Goal: Task Accomplishment & Management: Manage account settings

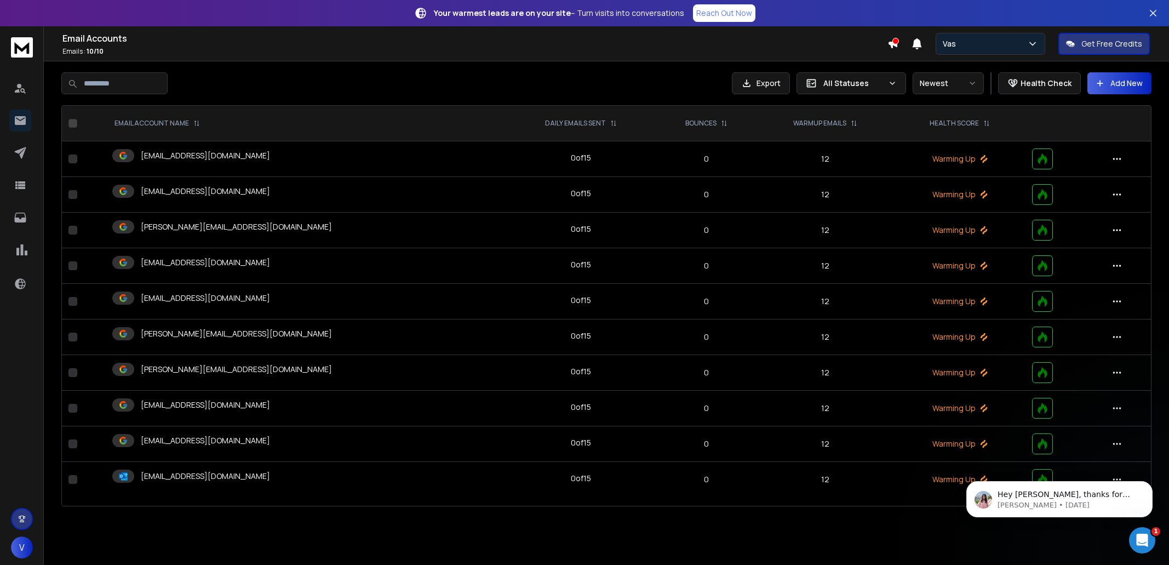
click at [977, 43] on div "Vas" at bounding box center [990, 43] width 95 height 11
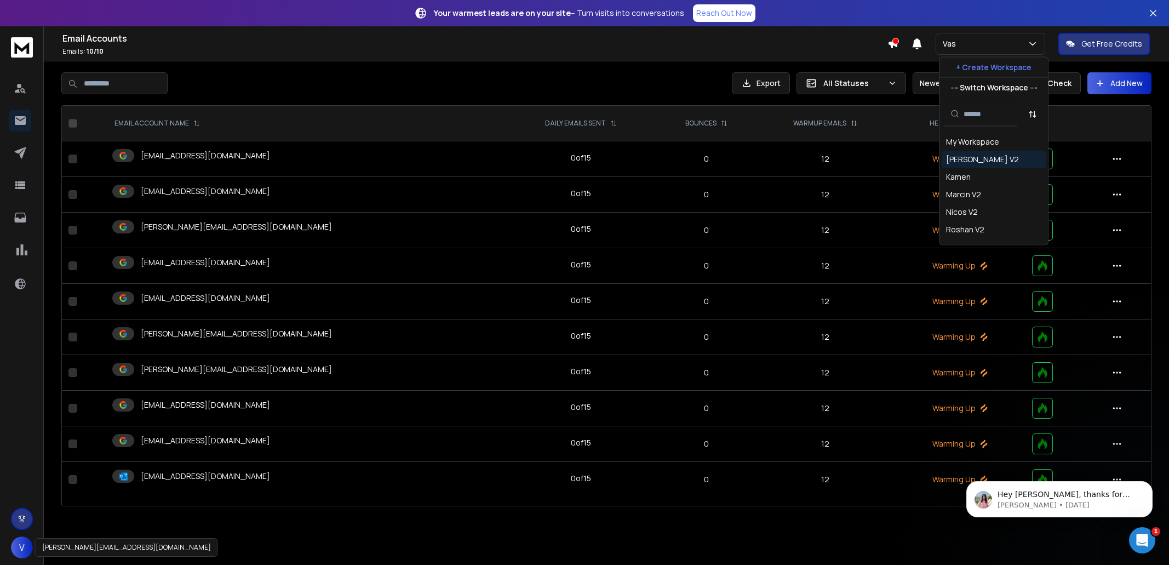
click at [18, 544] on span "V" at bounding box center [22, 547] width 22 height 22
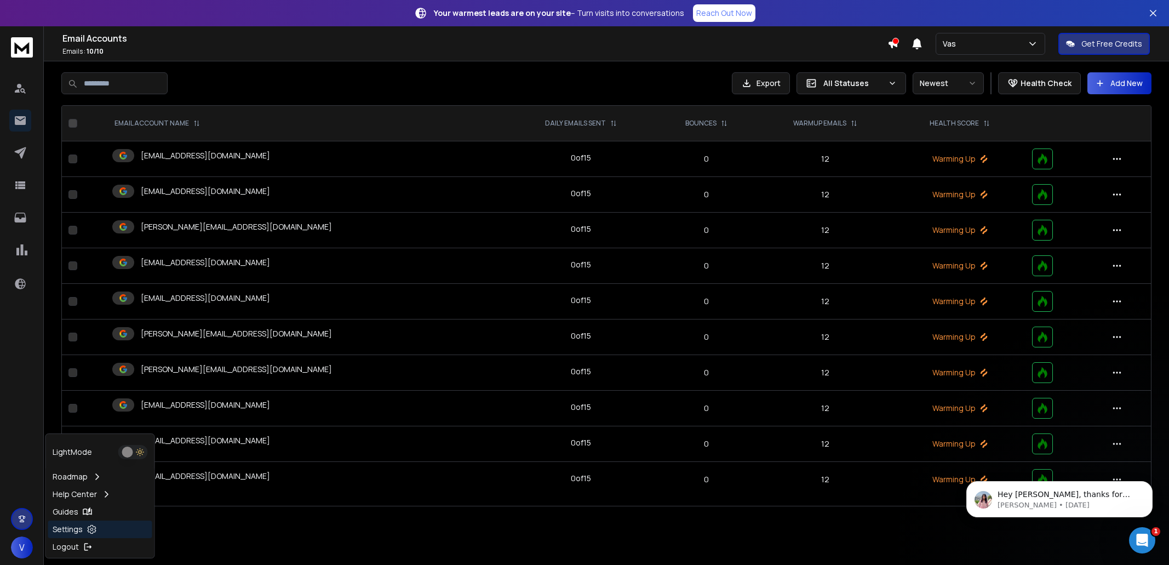
click at [83, 533] on div "Settings" at bounding box center [100, 530] width 104 height 18
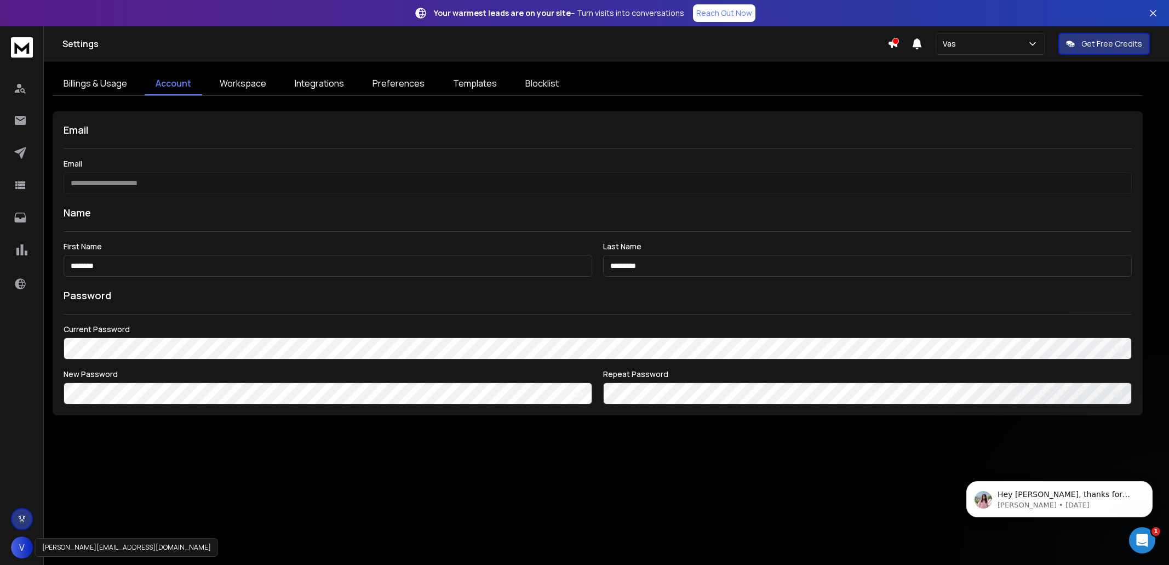
click at [26, 553] on span "V" at bounding box center [22, 547] width 22 height 22
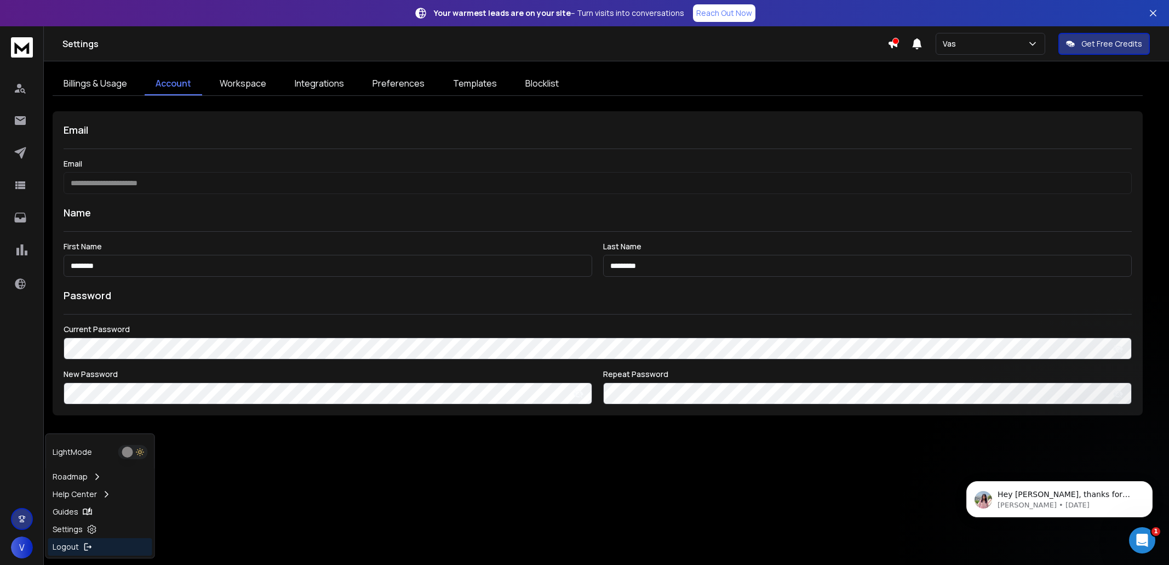
click at [65, 545] on p "Logout" at bounding box center [66, 546] width 26 height 11
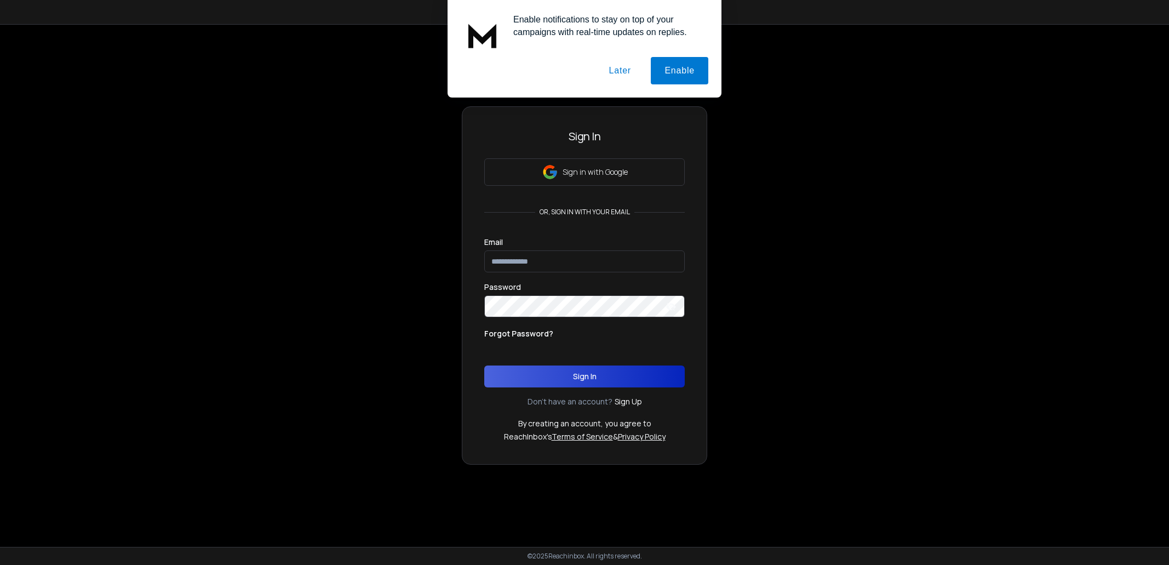
click at [581, 255] on input "email" at bounding box center [584, 261] width 201 height 22
click at [586, 167] on p "Sign in with Google" at bounding box center [595, 172] width 65 height 11
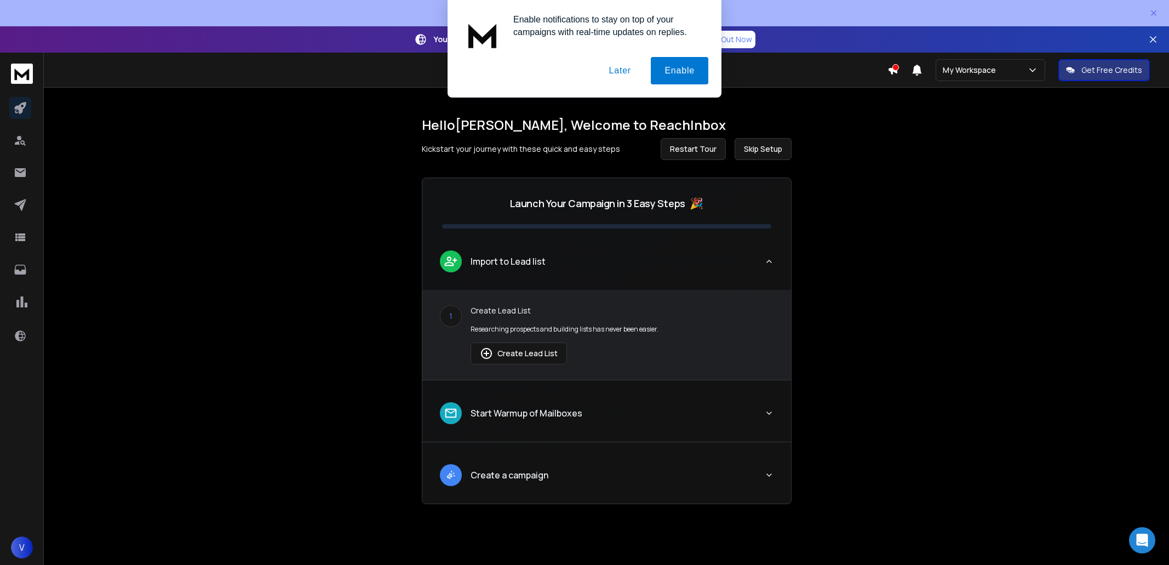
click at [620, 68] on button "Later" at bounding box center [619, 70] width 49 height 27
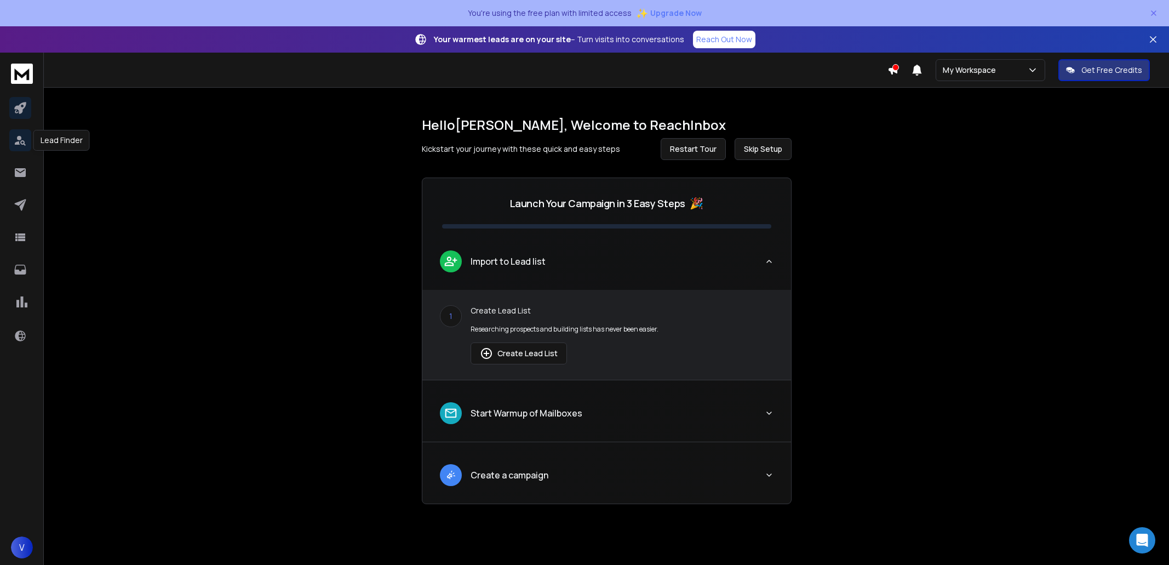
click at [26, 141] on icon at bounding box center [20, 140] width 13 height 13
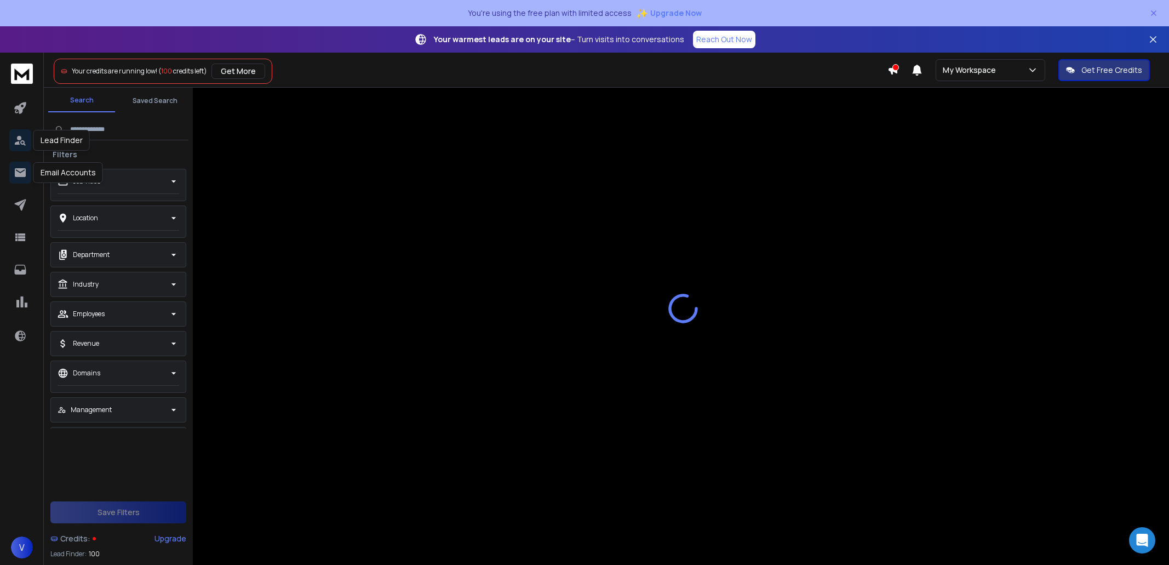
click at [22, 167] on icon at bounding box center [20, 172] width 13 height 13
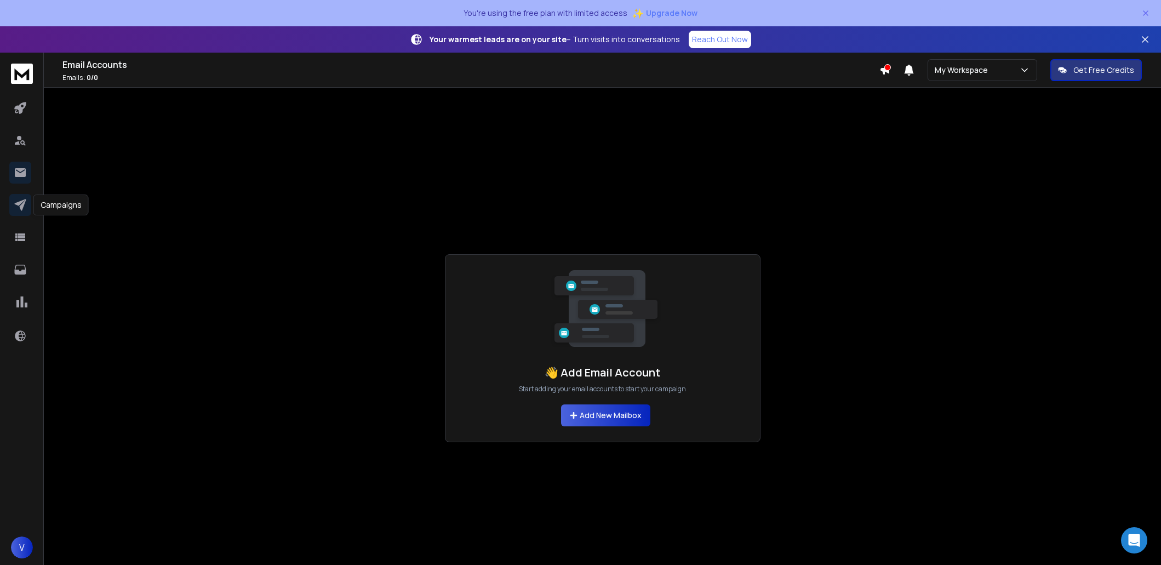
click at [23, 203] on icon at bounding box center [20, 205] width 12 height 12
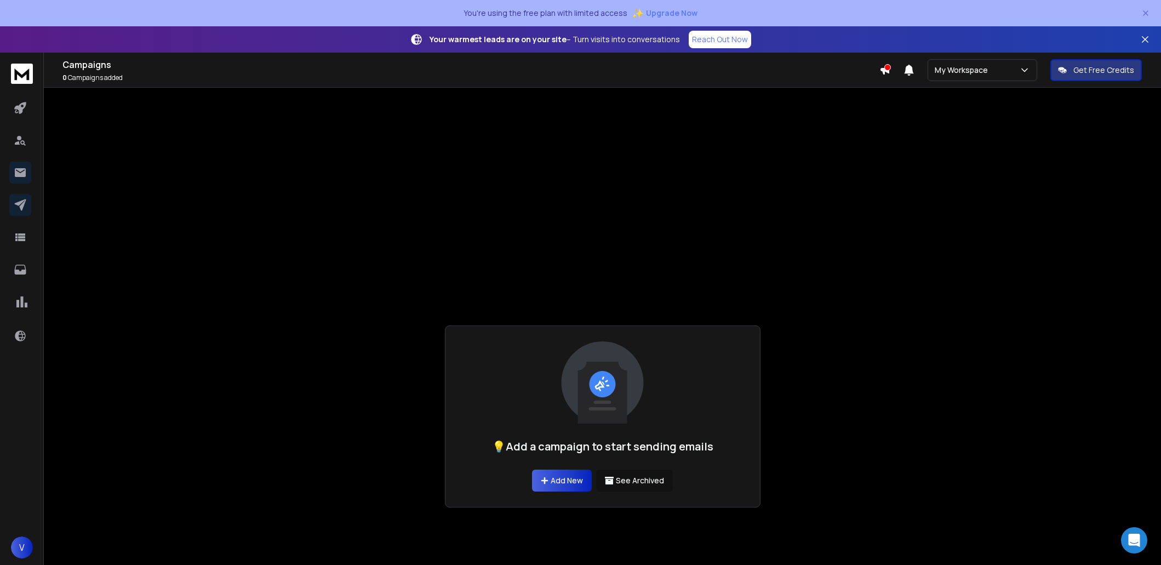
click at [24, 174] on icon at bounding box center [20, 172] width 11 height 9
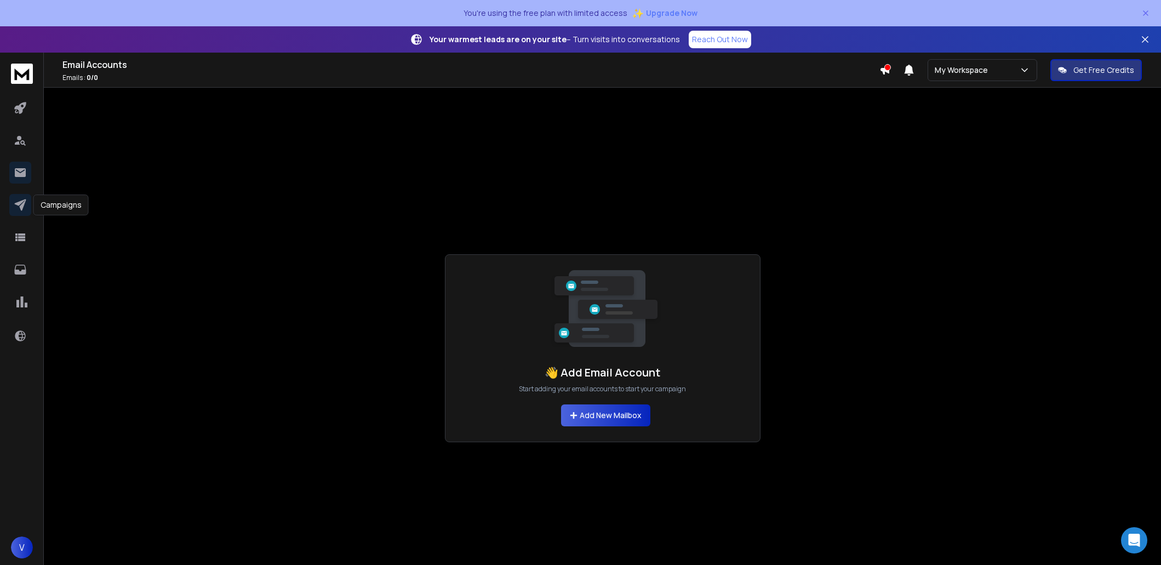
click at [18, 199] on icon at bounding box center [20, 204] width 13 height 13
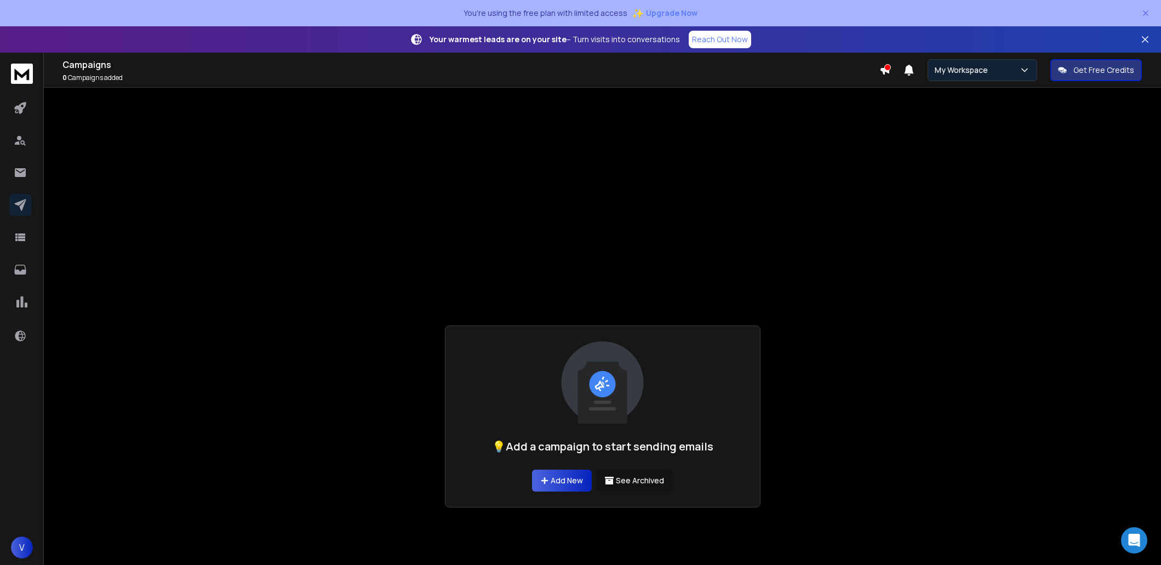
click at [1013, 72] on div "My Workspace" at bounding box center [982, 70] width 95 height 11
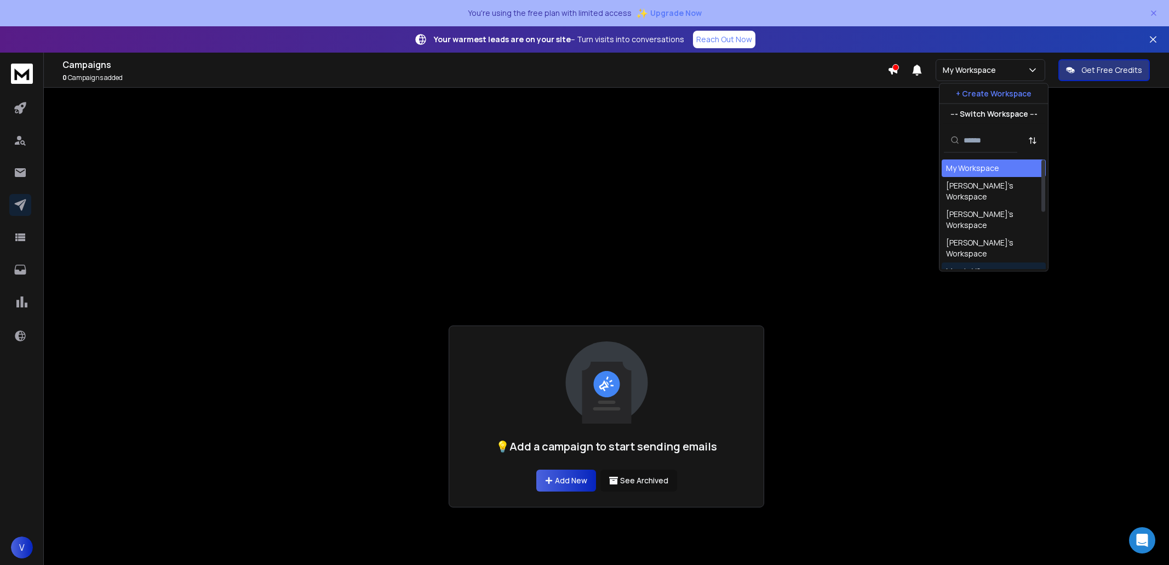
click at [986, 262] on div "Marcin V2" at bounding box center [994, 271] width 104 height 18
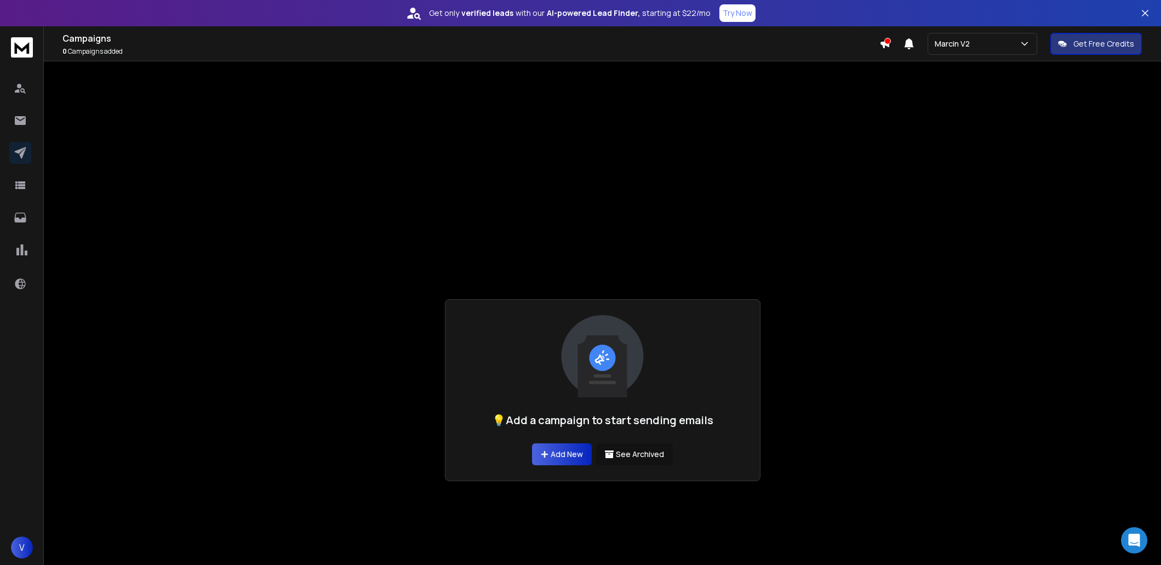
click at [997, 55] on div "Campaigns 0 Campaigns added Marcin V2 Get Free Credits" at bounding box center [580, 43] width 1161 height 35
click at [992, 50] on button "Marcin V2" at bounding box center [983, 44] width 110 height 22
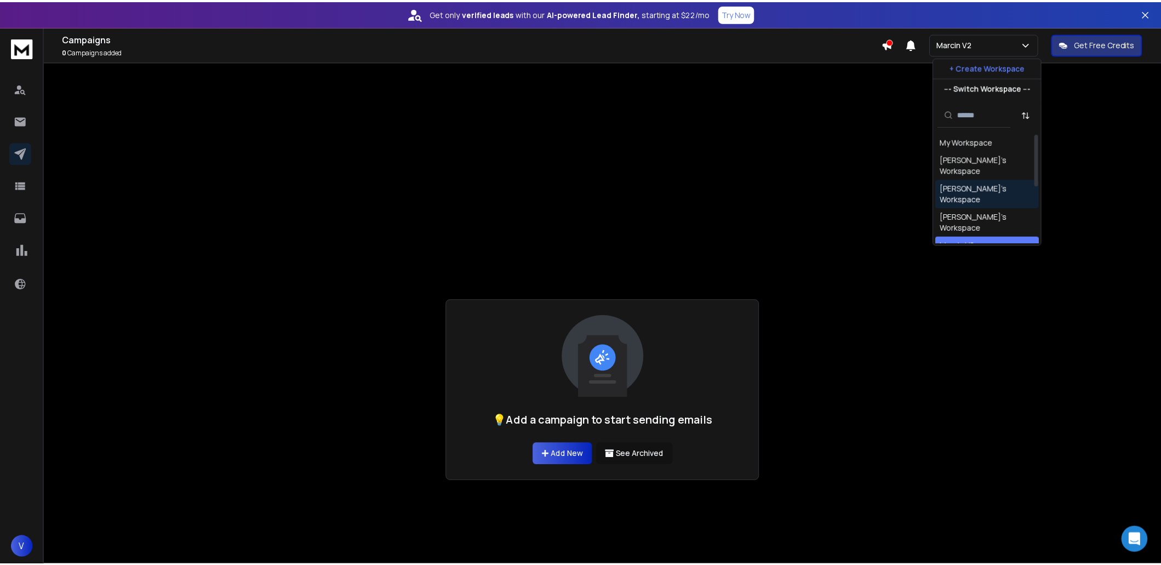
scroll to position [118, 0]
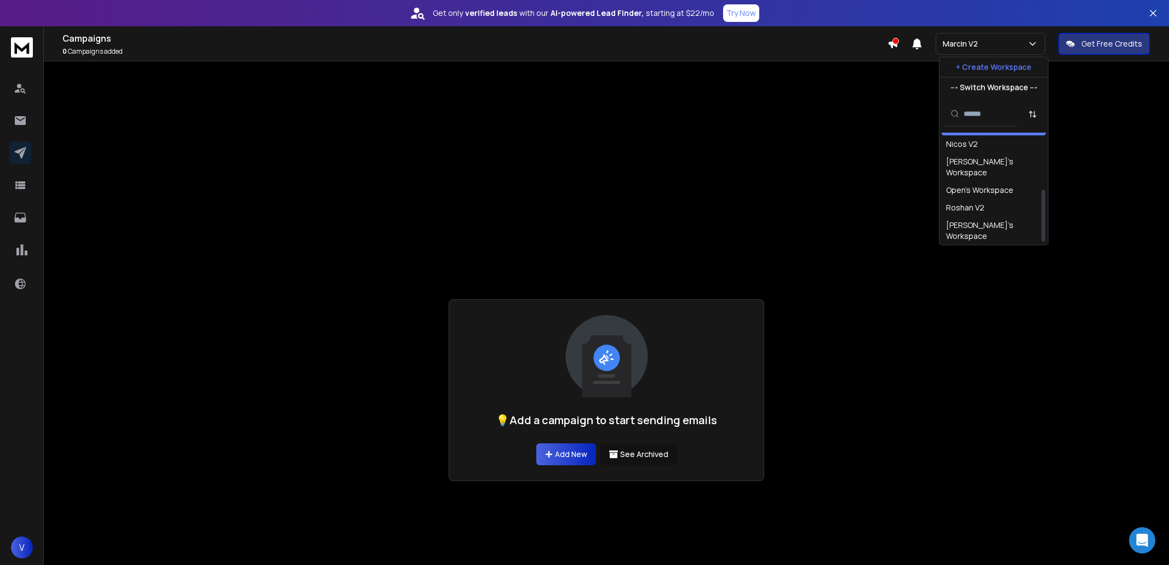
click at [999, 248] on div "STRUCTIVO's Workspace" at bounding box center [991, 253] width 91 height 11
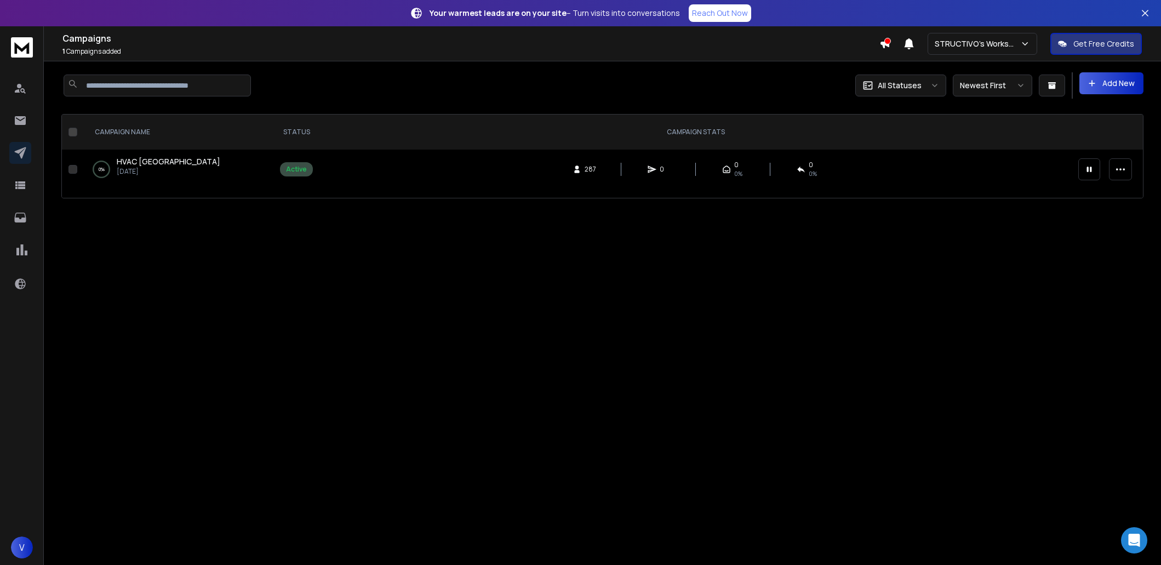
click at [164, 163] on div "0 % HVAC [GEOGRAPHIC_DATA] [DATE]" at bounding box center [178, 169] width 170 height 26
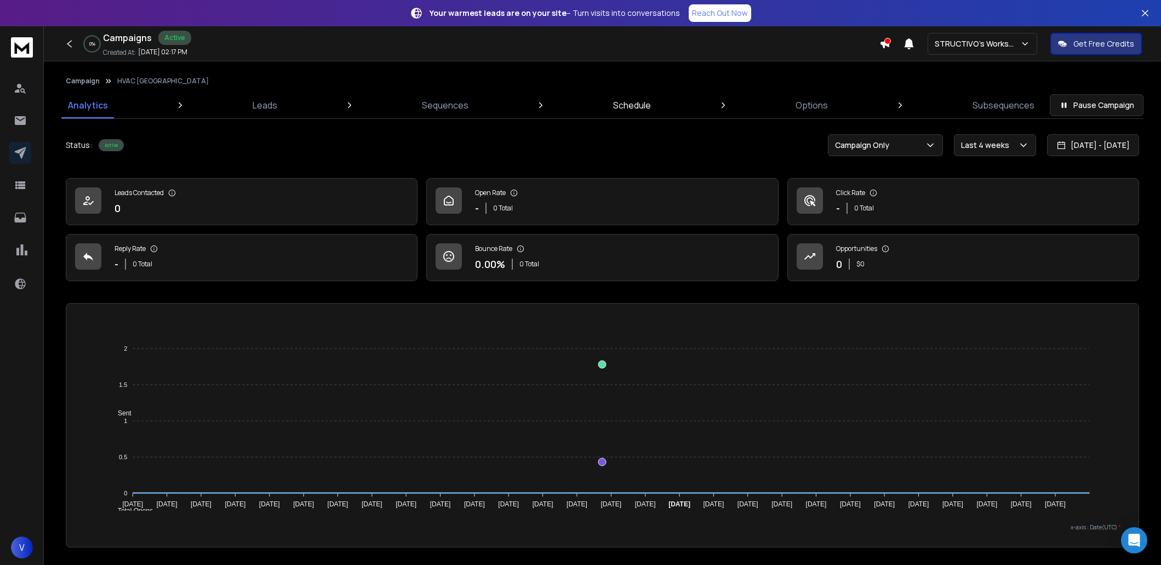
click at [651, 104] on p "Schedule" at bounding box center [632, 105] width 38 height 13
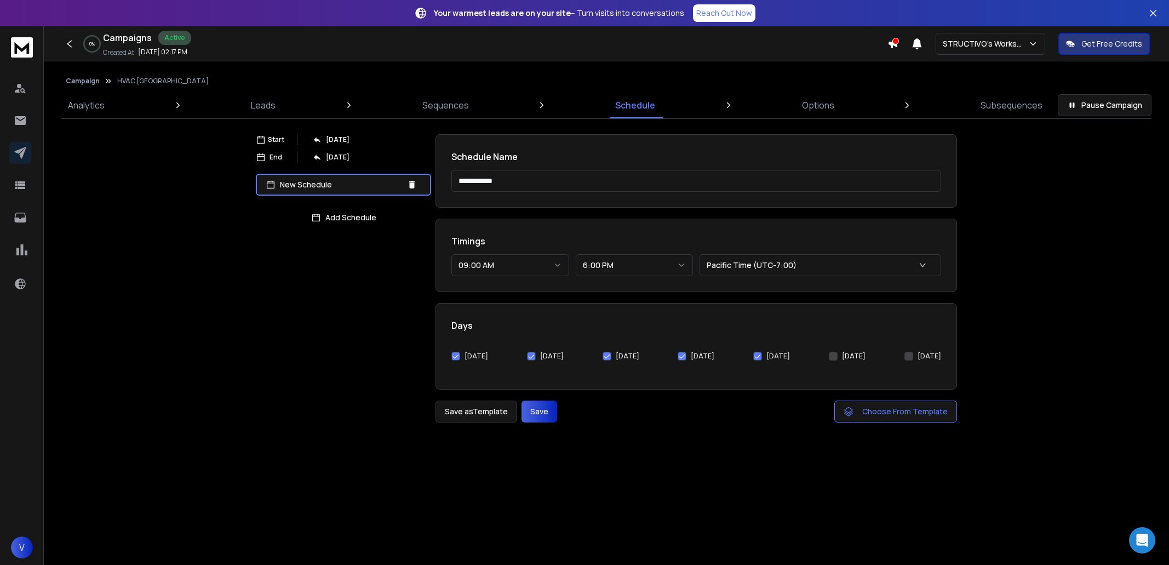
click at [350, 156] on p "Tue Sep 08 2026" at bounding box center [338, 157] width 24 height 9
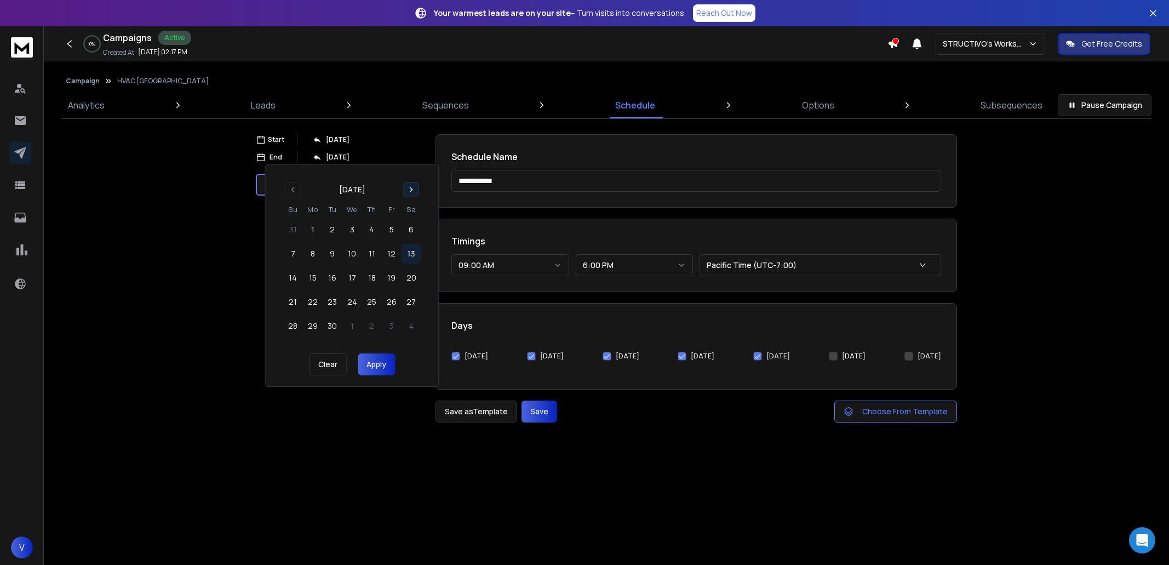
click at [409, 188] on icon "Go to next month" at bounding box center [411, 189] width 9 height 9
click at [376, 253] on button "11" at bounding box center [372, 254] width 20 height 20
click at [378, 364] on button "Apply" at bounding box center [376, 364] width 37 height 22
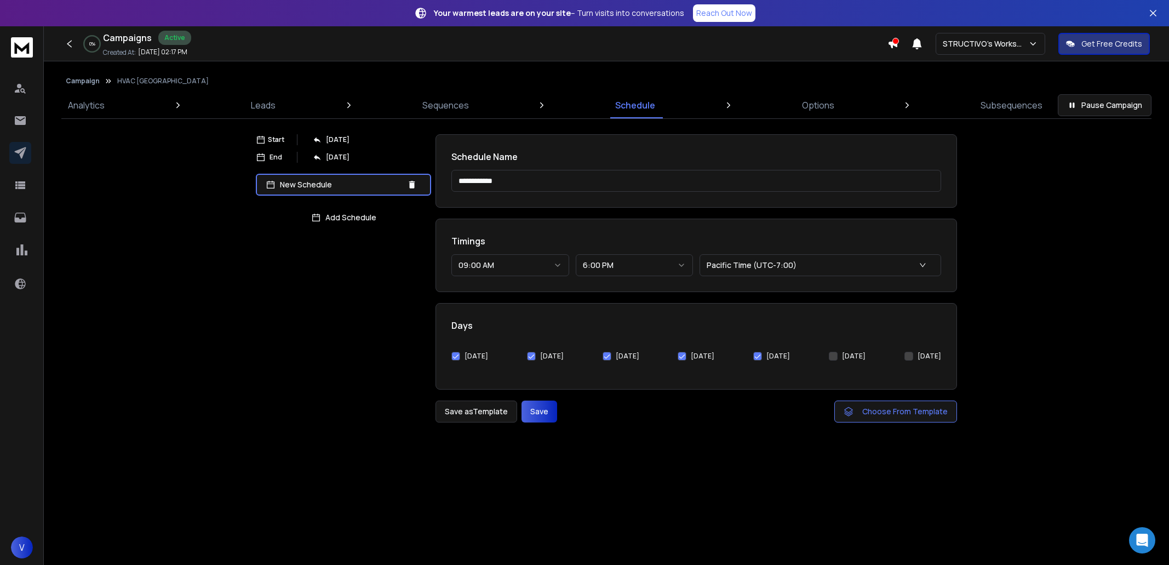
click at [540, 418] on button "Save" at bounding box center [540, 412] width 36 height 22
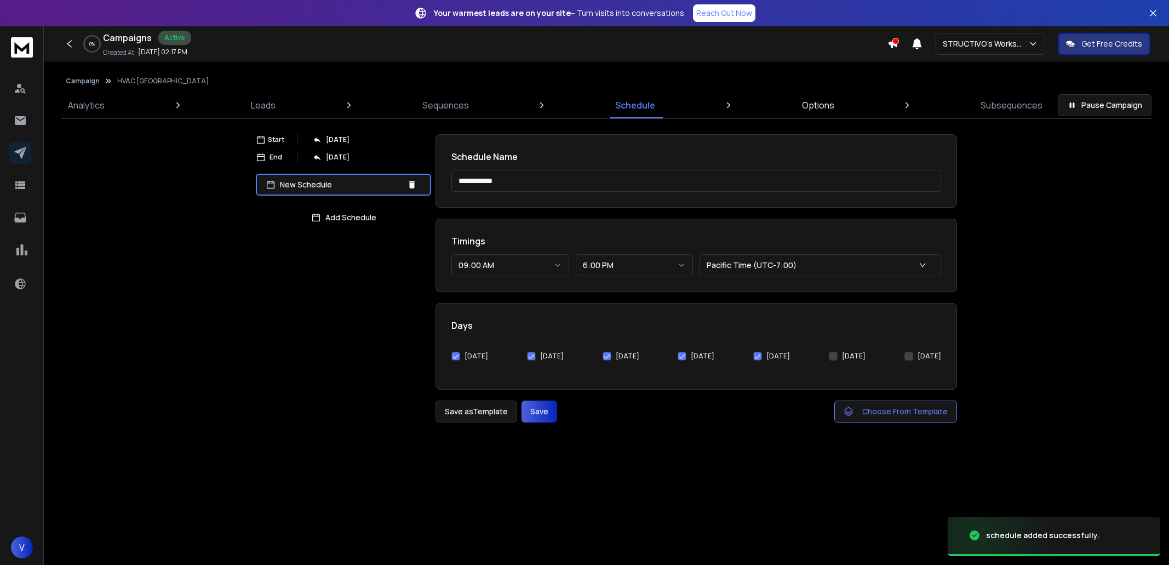
click at [828, 101] on p "Options" at bounding box center [818, 105] width 32 height 13
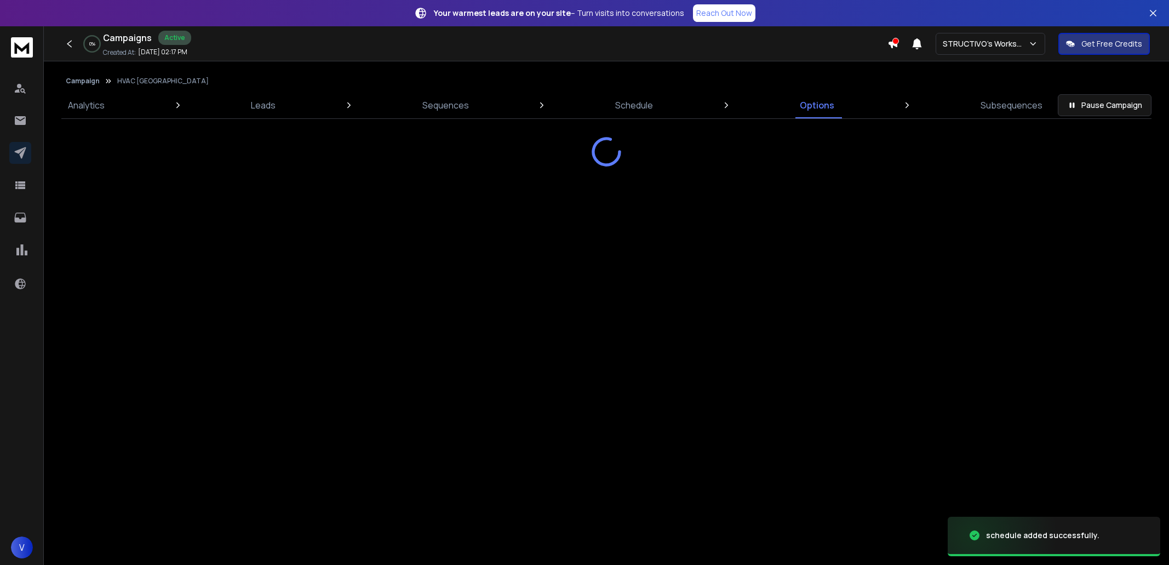
select select "*"
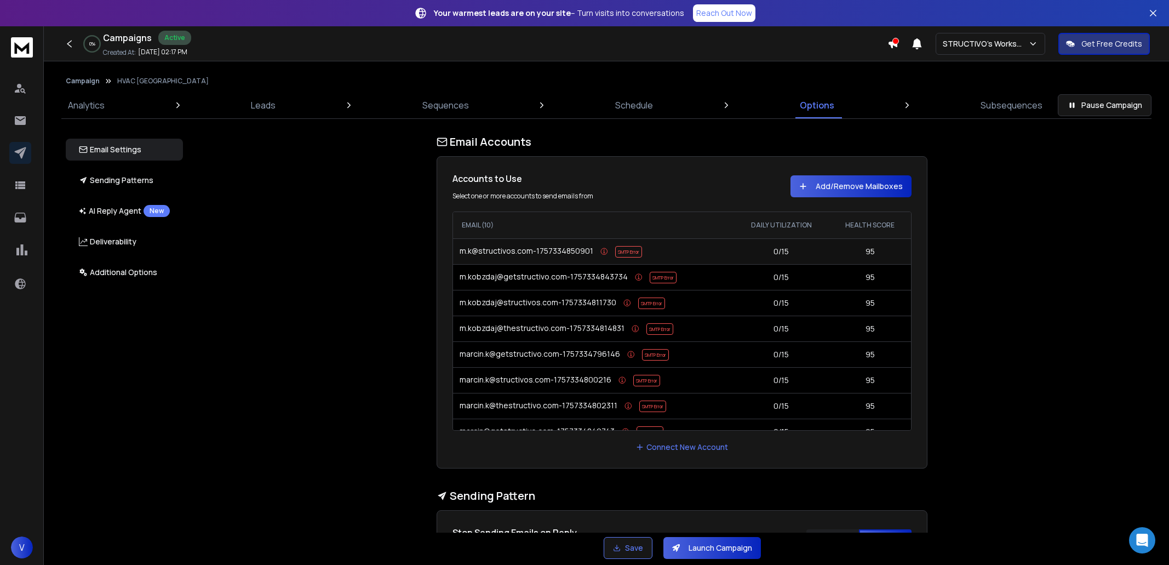
click at [620, 251] on span "SMTP Error" at bounding box center [628, 252] width 27 height 12
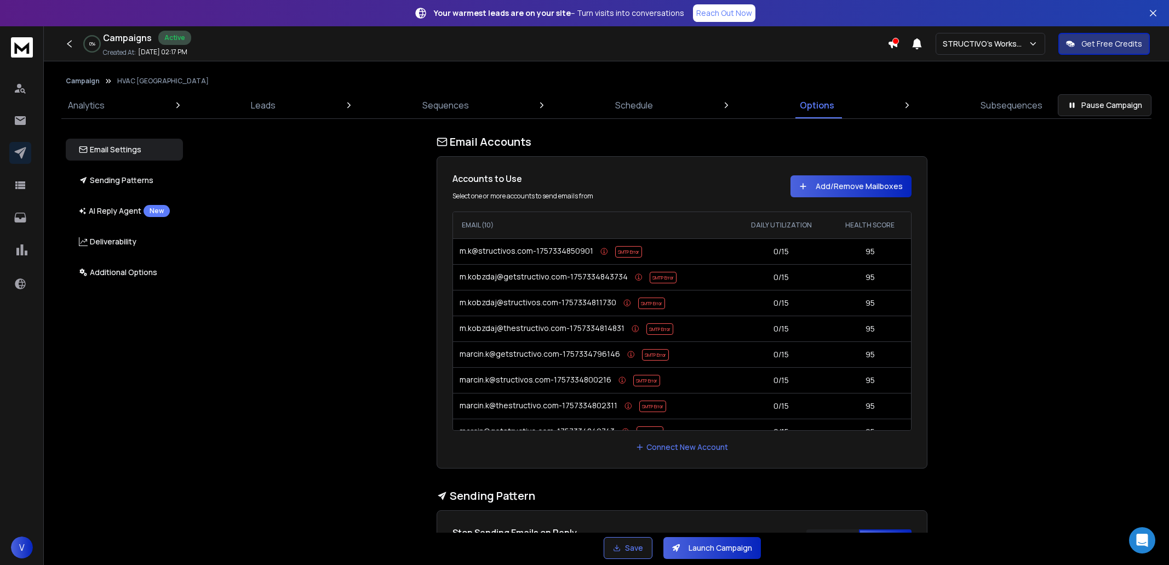
click at [697, 547] on button "Launch Campaign" at bounding box center [713, 548] width 98 height 22
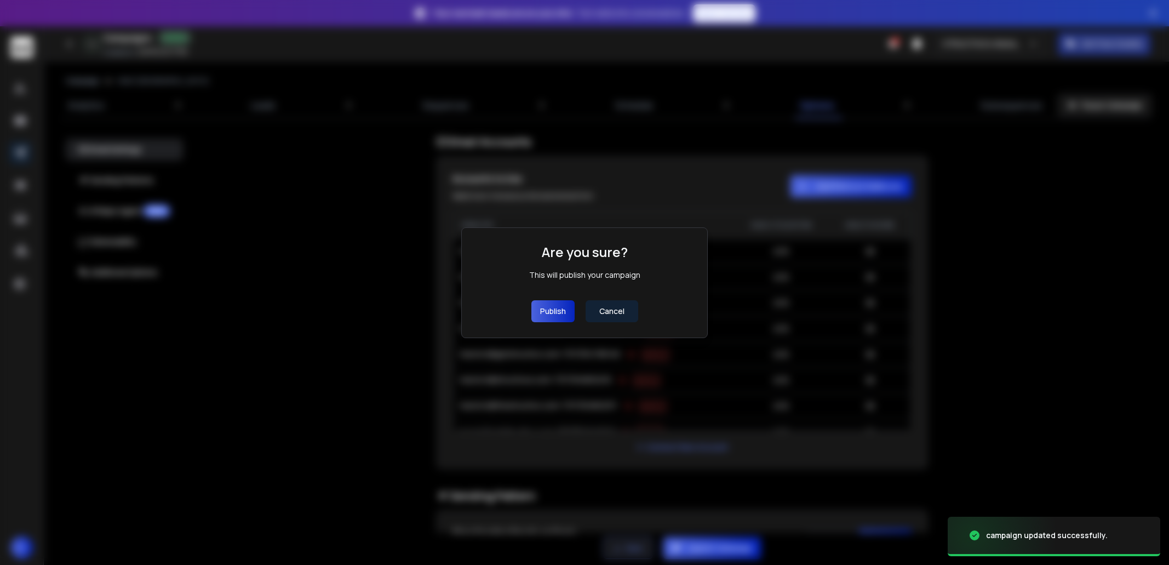
click at [558, 312] on button "Publish" at bounding box center [552, 311] width 43 height 22
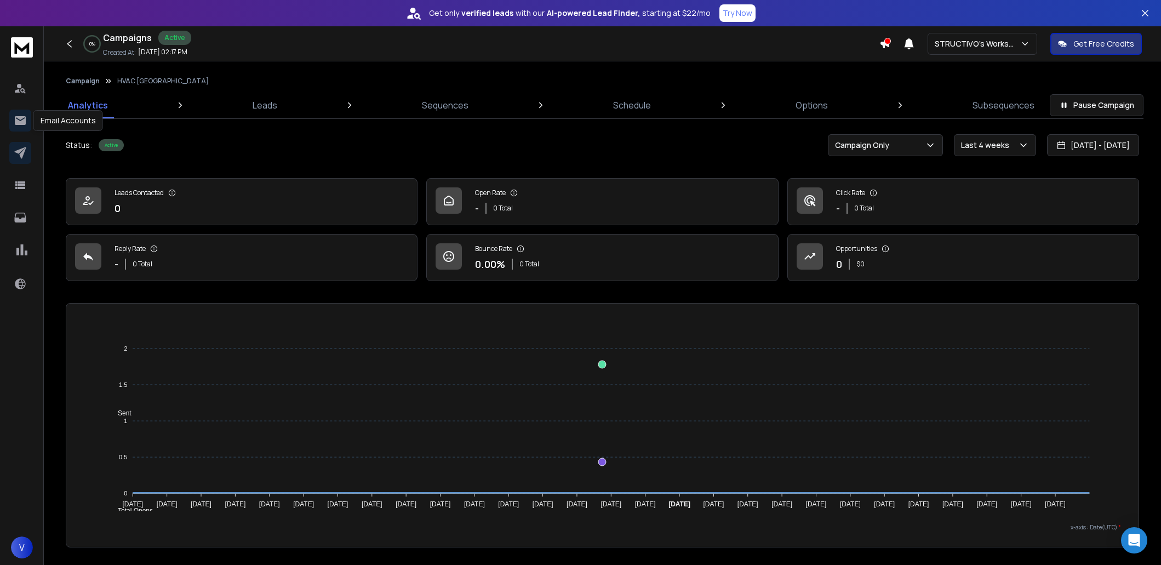
click at [20, 125] on icon at bounding box center [20, 120] width 13 height 13
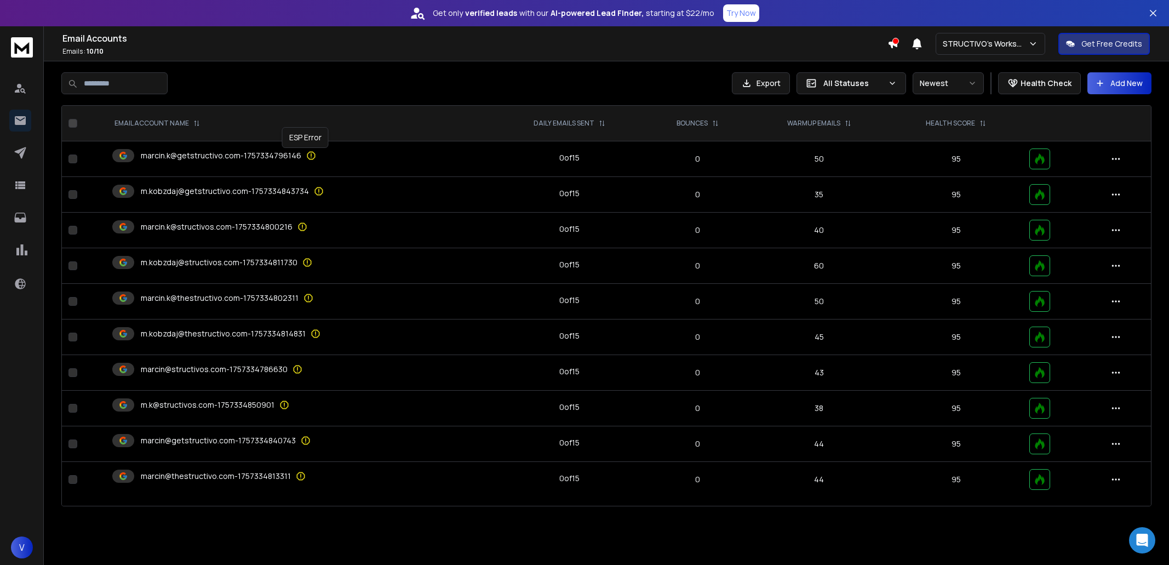
click at [308, 154] on icon at bounding box center [311, 155] width 11 height 11
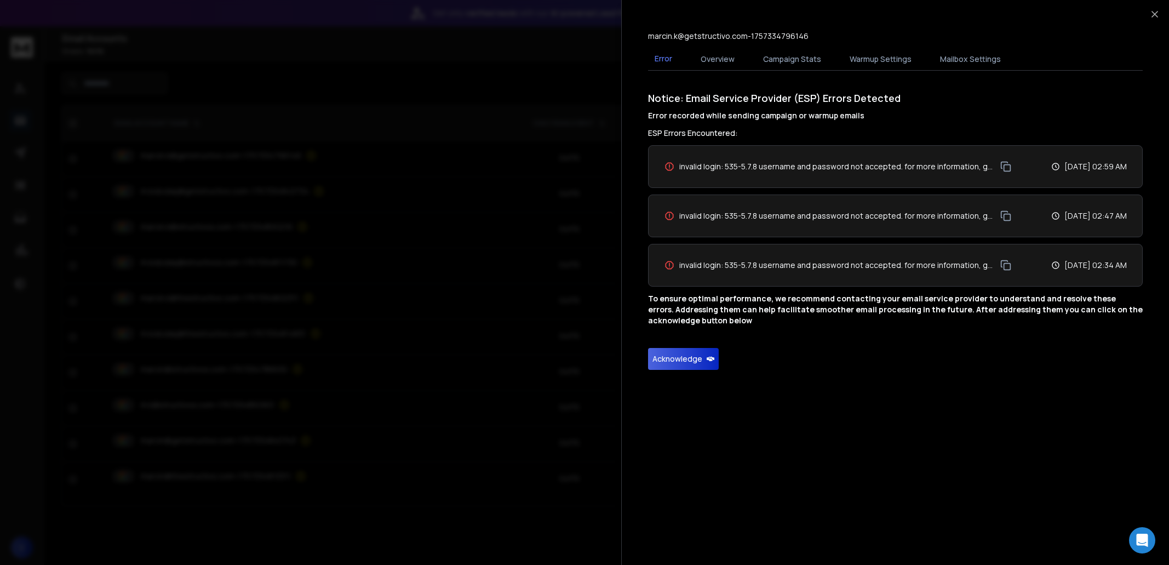
click at [580, 125] on div at bounding box center [584, 282] width 1169 height 565
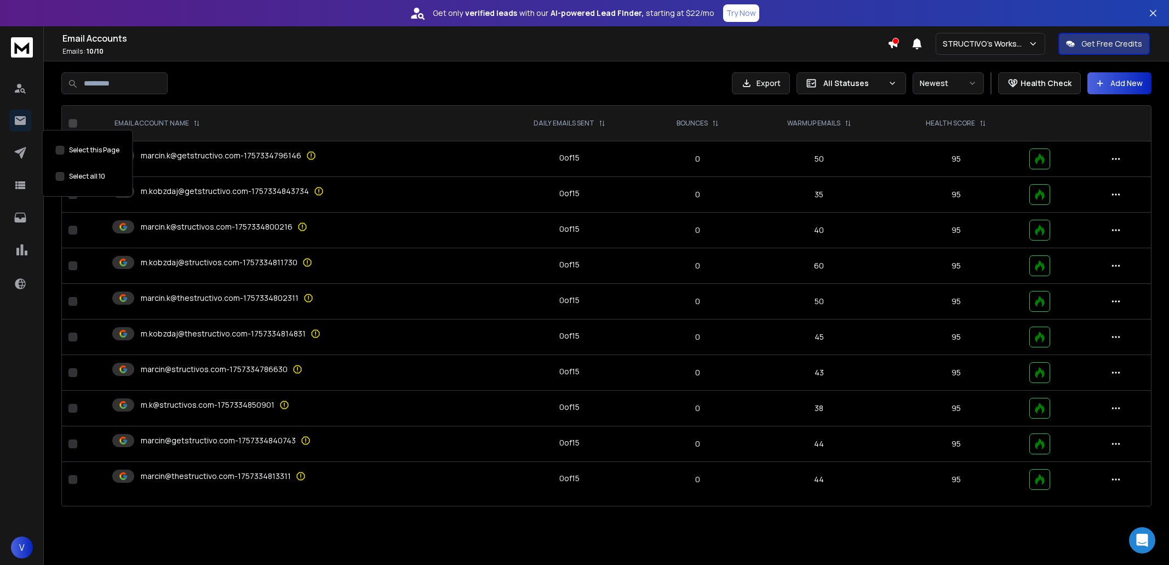
click at [70, 122] on button "Select this Page" at bounding box center [72, 123] width 9 height 9
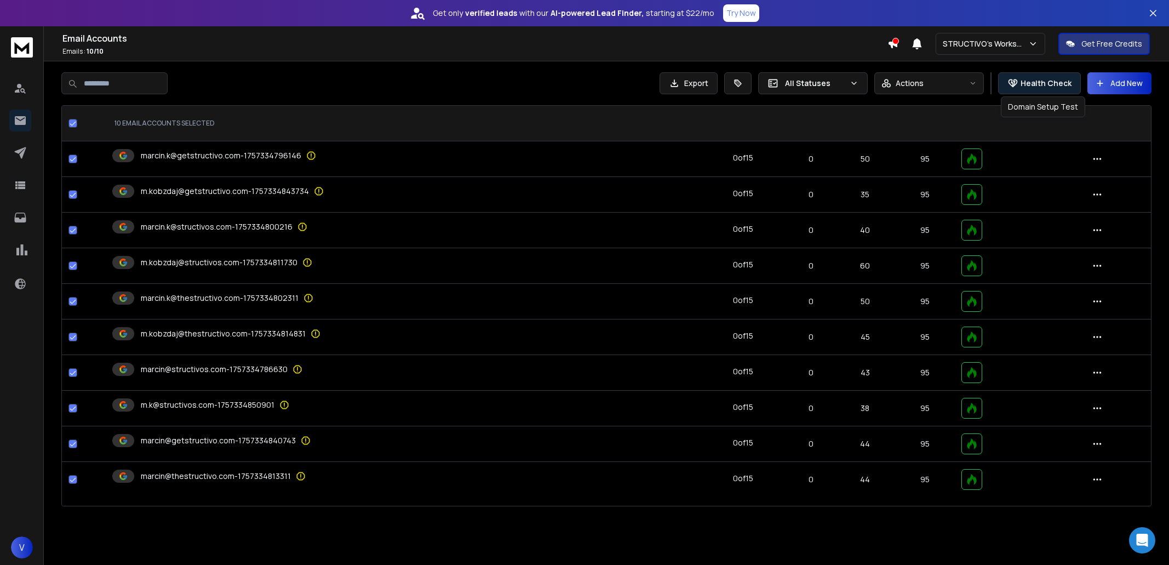
click at [1022, 82] on div "Health Check" at bounding box center [1040, 83] width 64 height 11
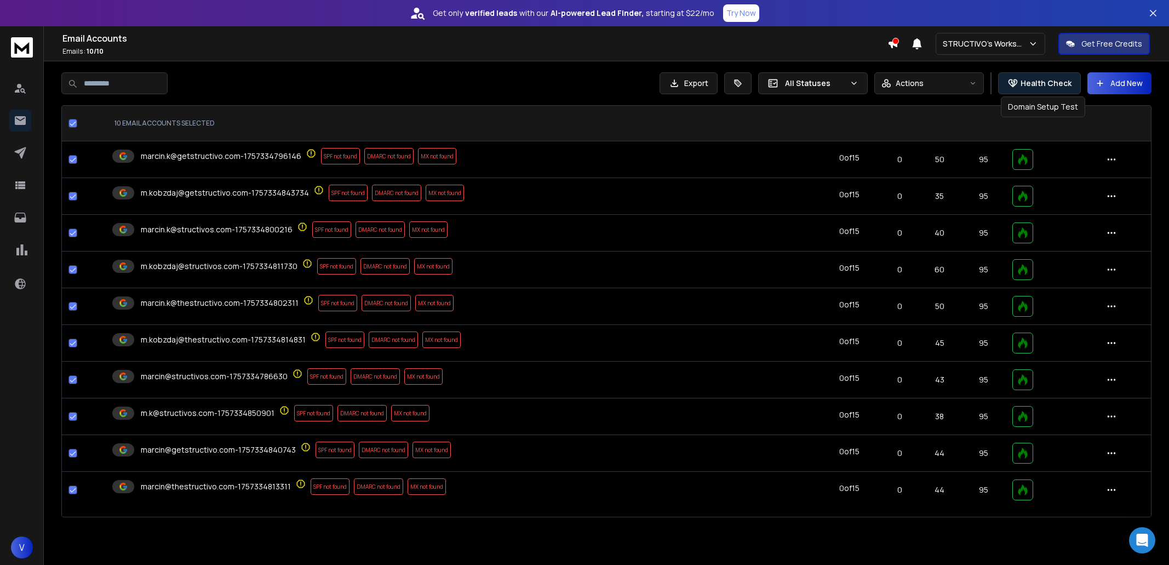
click at [335, 156] on span "SPF not found" at bounding box center [340, 156] width 39 height 16
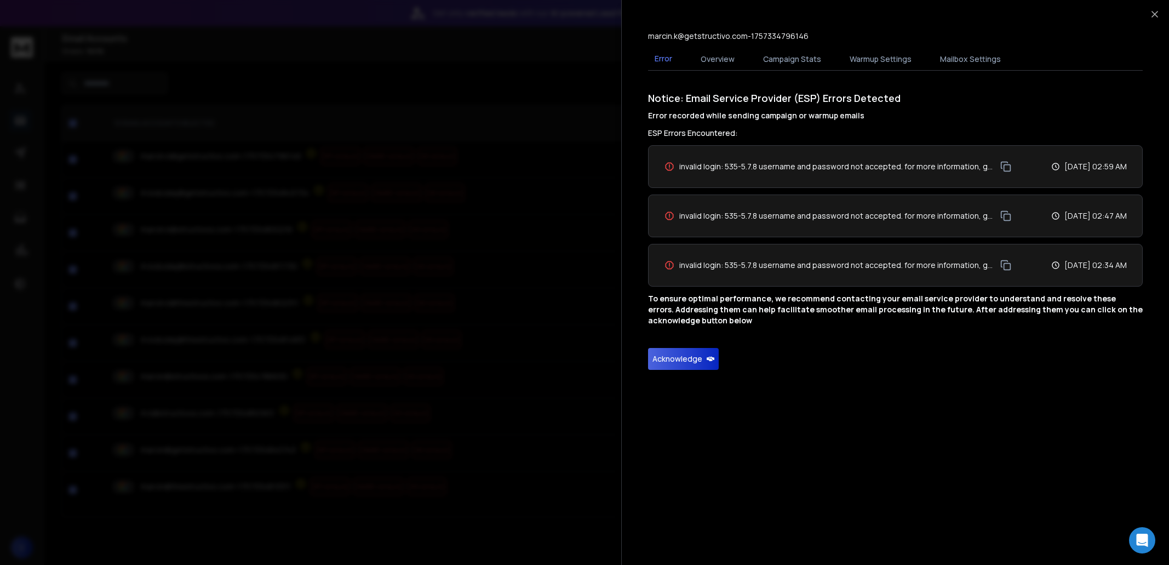
click at [350, 122] on div at bounding box center [584, 282] width 1169 height 565
